Goal: Task Accomplishment & Management: Use online tool/utility

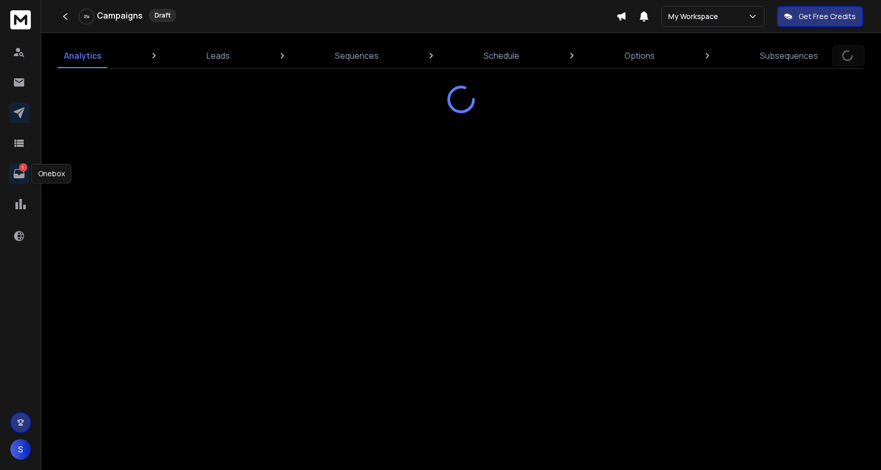
click at [21, 171] on p "1" at bounding box center [23, 167] width 8 height 8
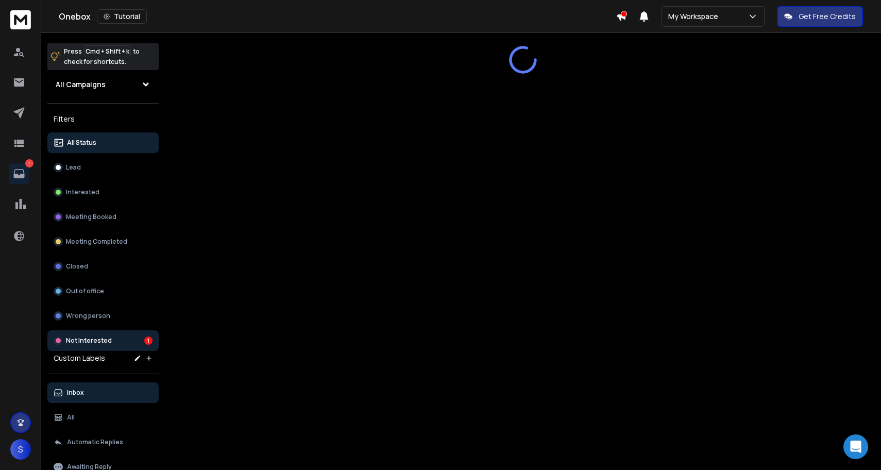
click at [97, 338] on p "Not Interested" at bounding box center [89, 340] width 46 height 8
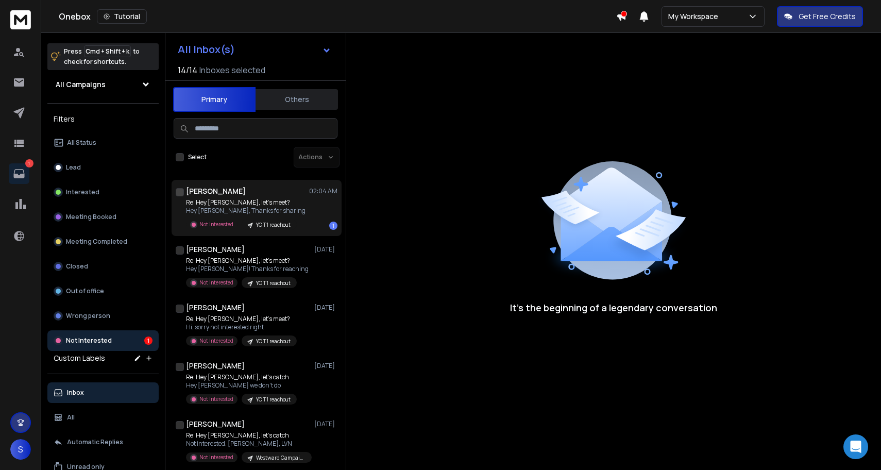
click at [272, 199] on p "Re: Hey Peter, let's meet?" at bounding box center [245, 202] width 119 height 8
